Goal: Navigation & Orientation: Find specific page/section

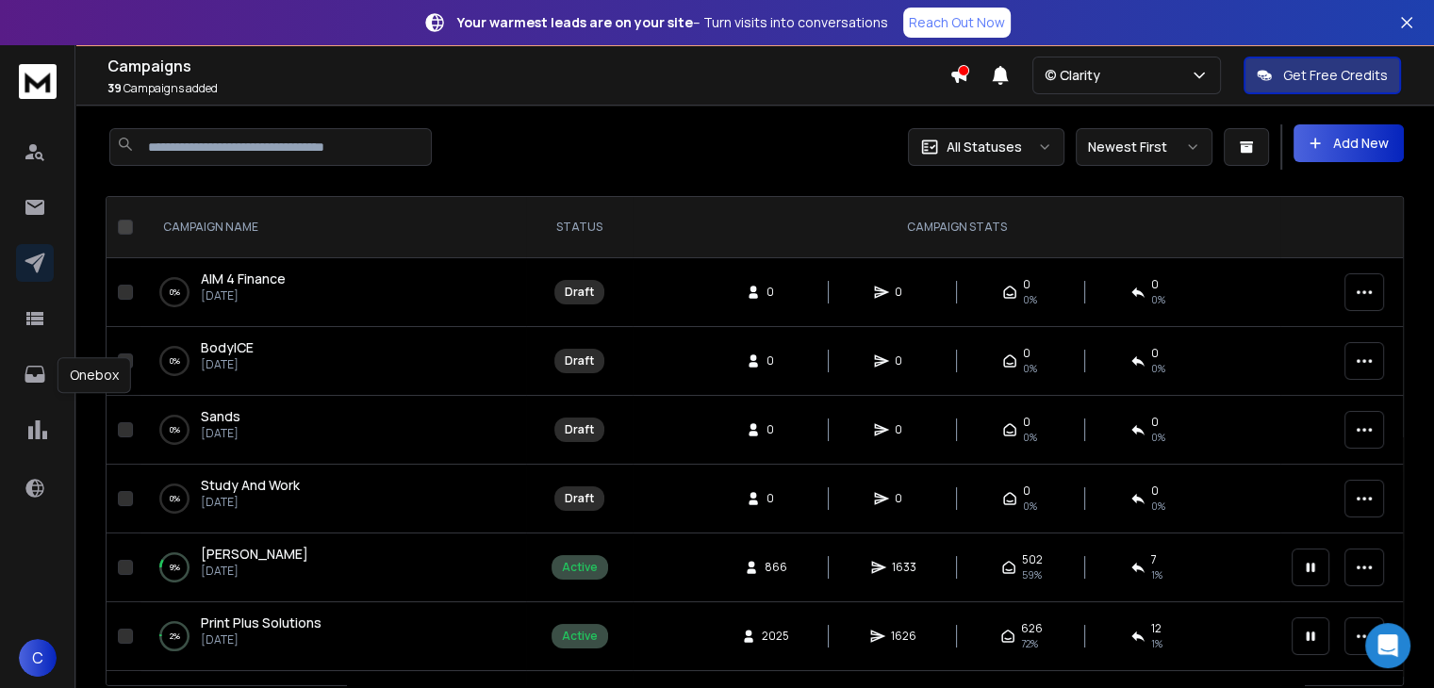
click at [11, 370] on div "C" at bounding box center [37, 370] width 75 height 650
click at [30, 381] on icon at bounding box center [35, 374] width 20 height 17
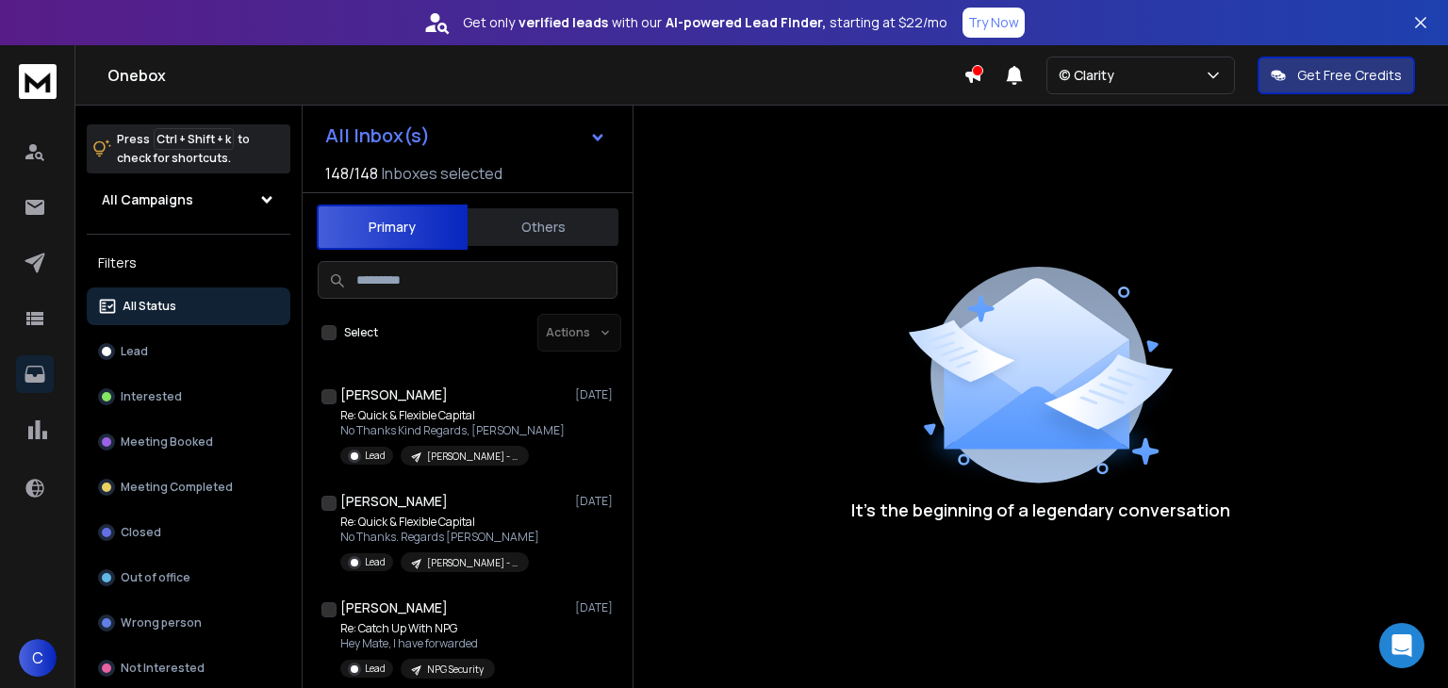
click at [443, 424] on p "No Thanks Kind Regards, [PERSON_NAME]" at bounding box center [452, 430] width 224 height 15
